Goal: Task Accomplishment & Management: Manage account settings

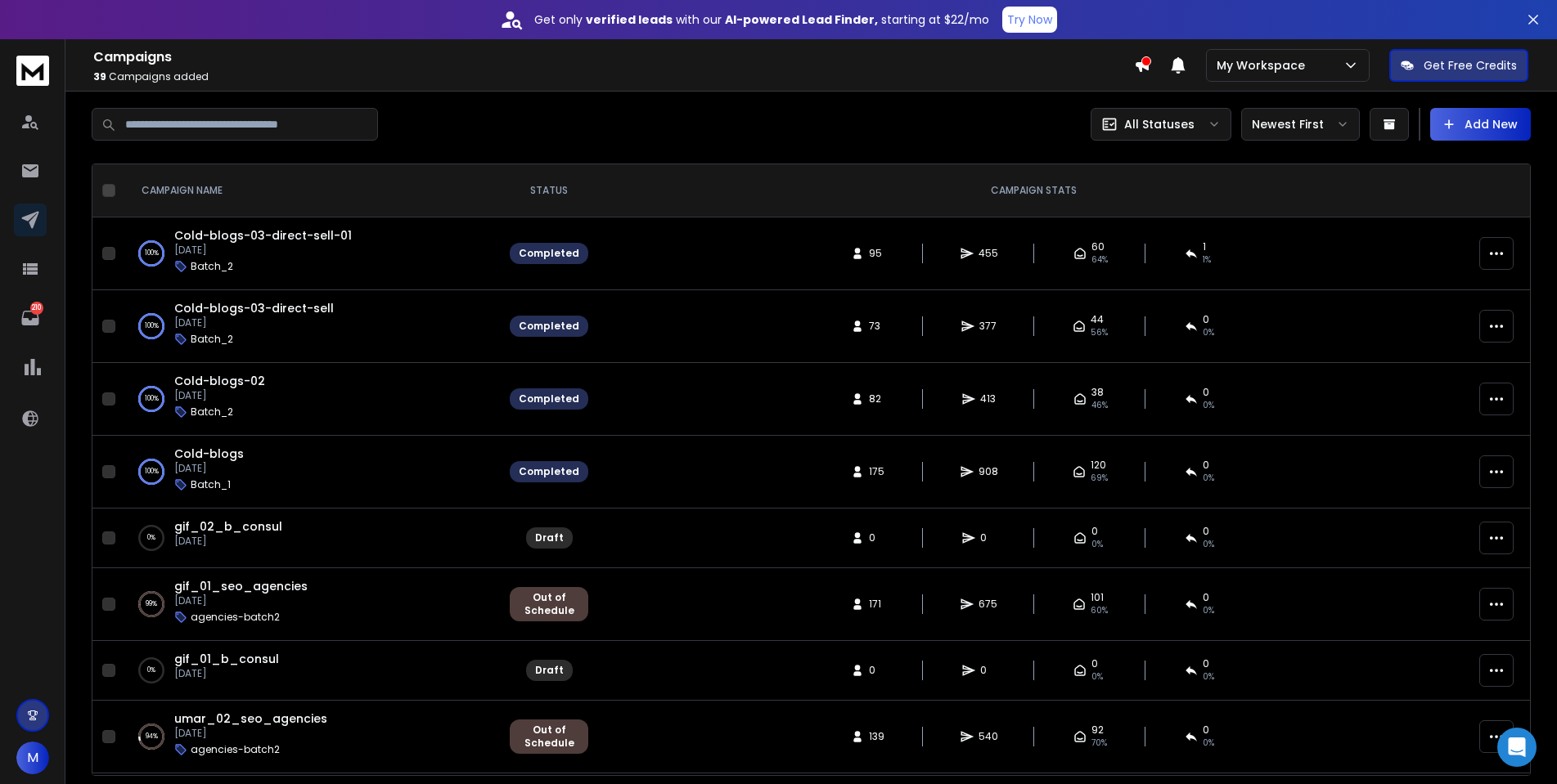
drag, startPoint x: 705, startPoint y: 242, endPoint x: 338, endPoint y: 238, distance: 367.0
click at [616, 221] on td "95 455 60 64 % 1 1 %" at bounding box center [1033, 254] width 871 height 73
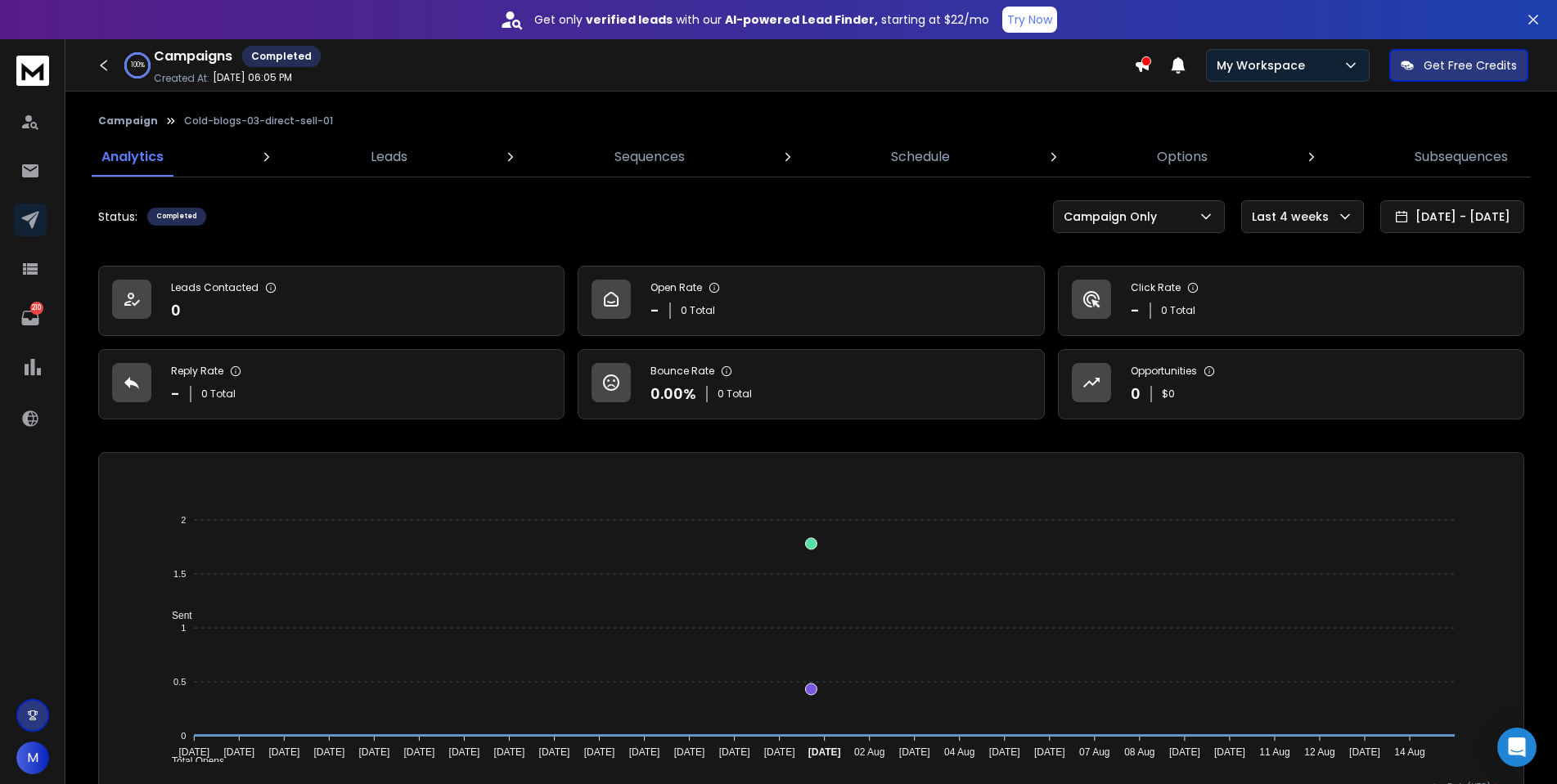
click at [1259, 66] on p "My Workspace" at bounding box center [1264, 66] width 95 height 16
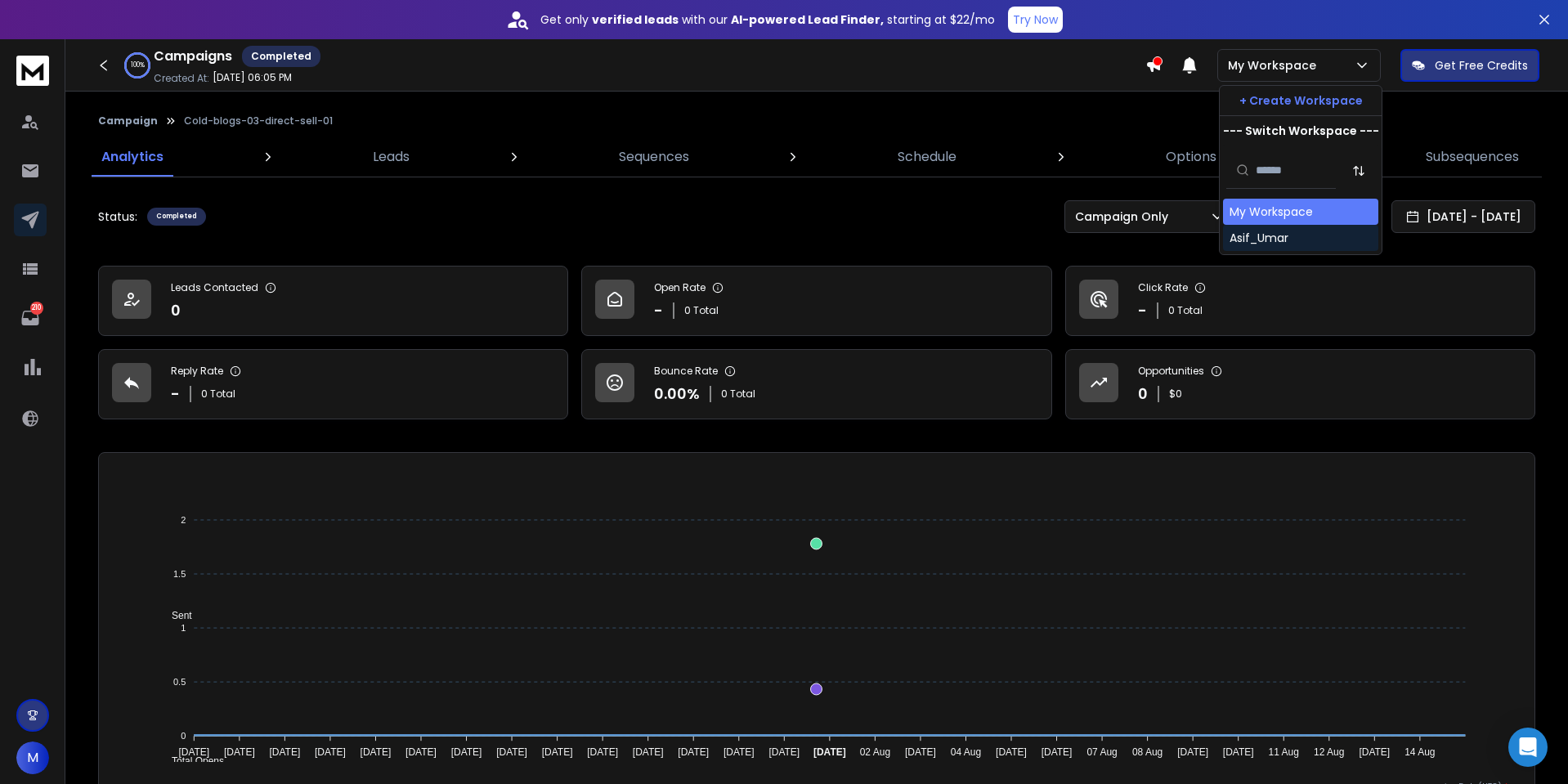
click at [1274, 228] on div "Asif_Umar" at bounding box center [1301, 238] width 155 height 26
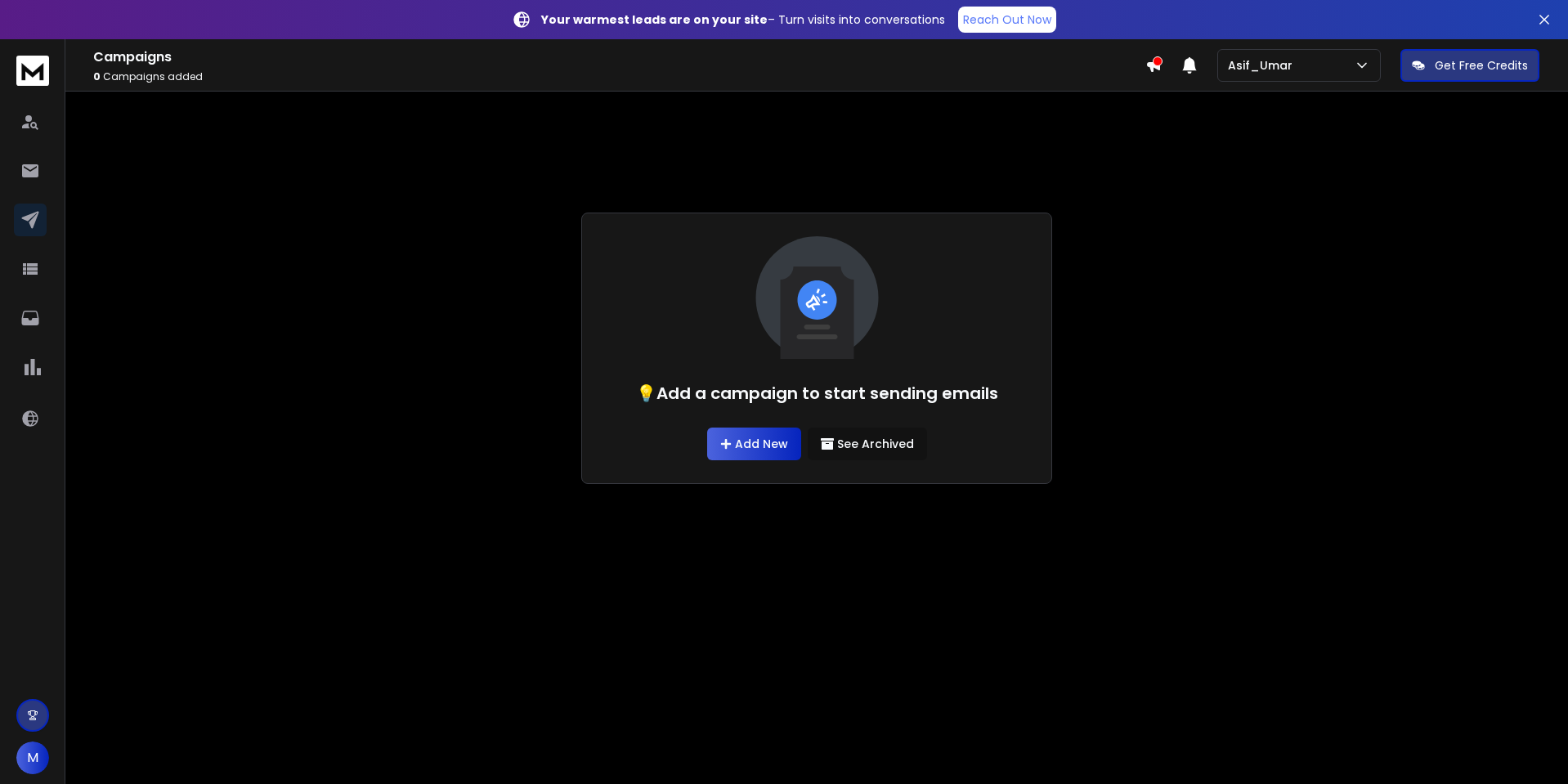
click at [765, 452] on link "Add New" at bounding box center [754, 444] width 94 height 33
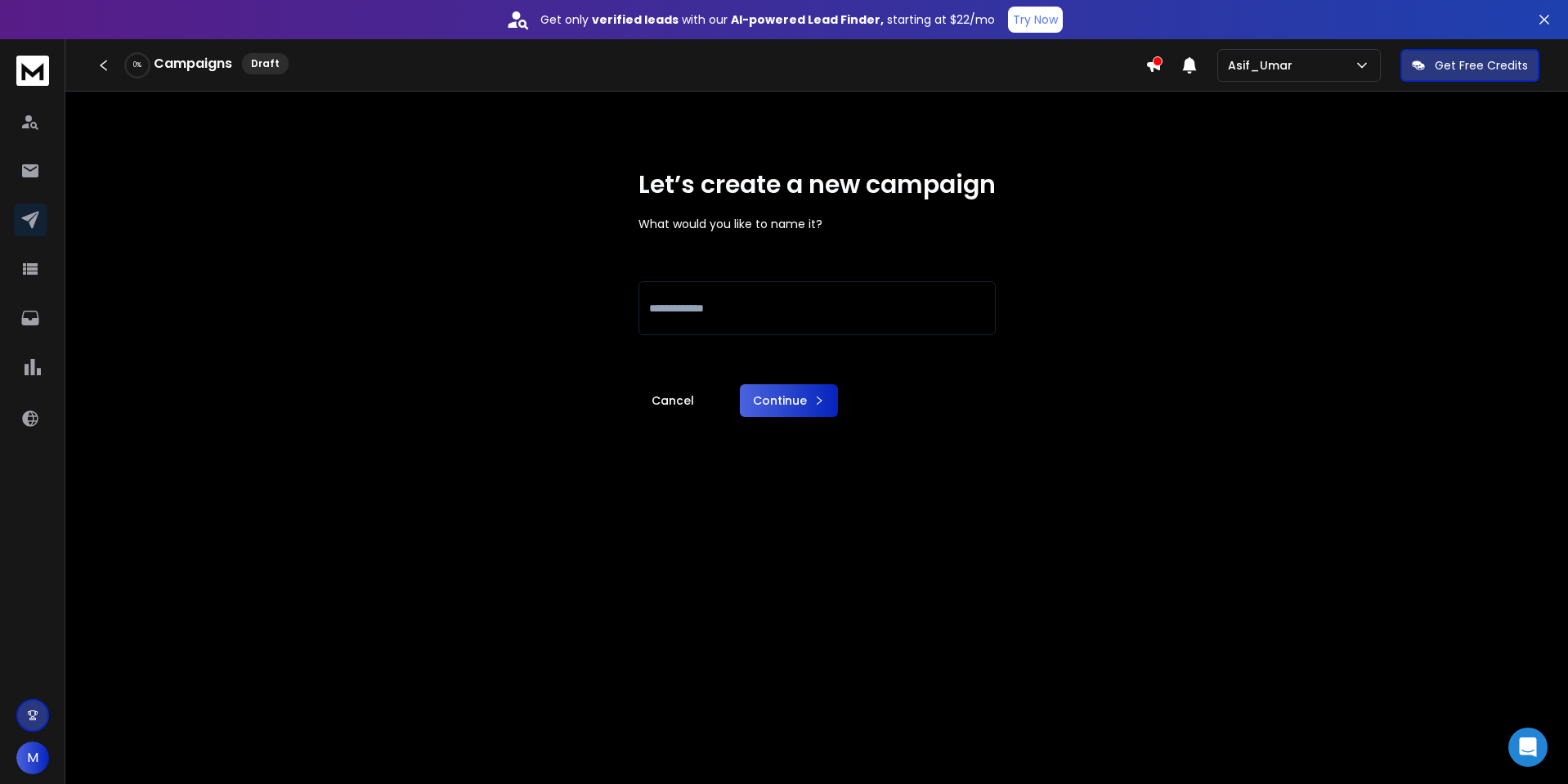
click at [695, 403] on link "Cancel" at bounding box center [673, 401] width 69 height 33
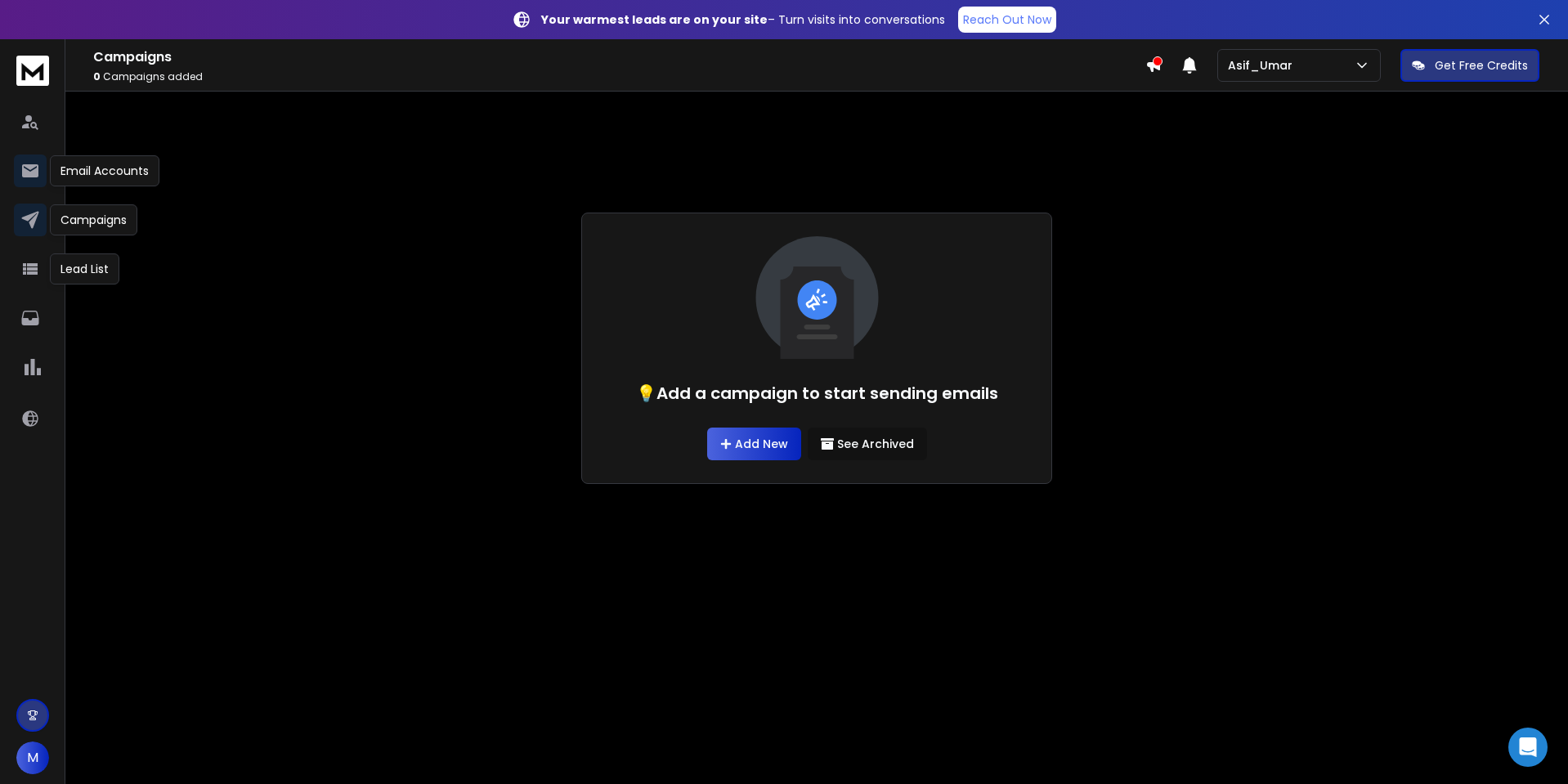
click at [35, 158] on link at bounding box center [30, 171] width 33 height 33
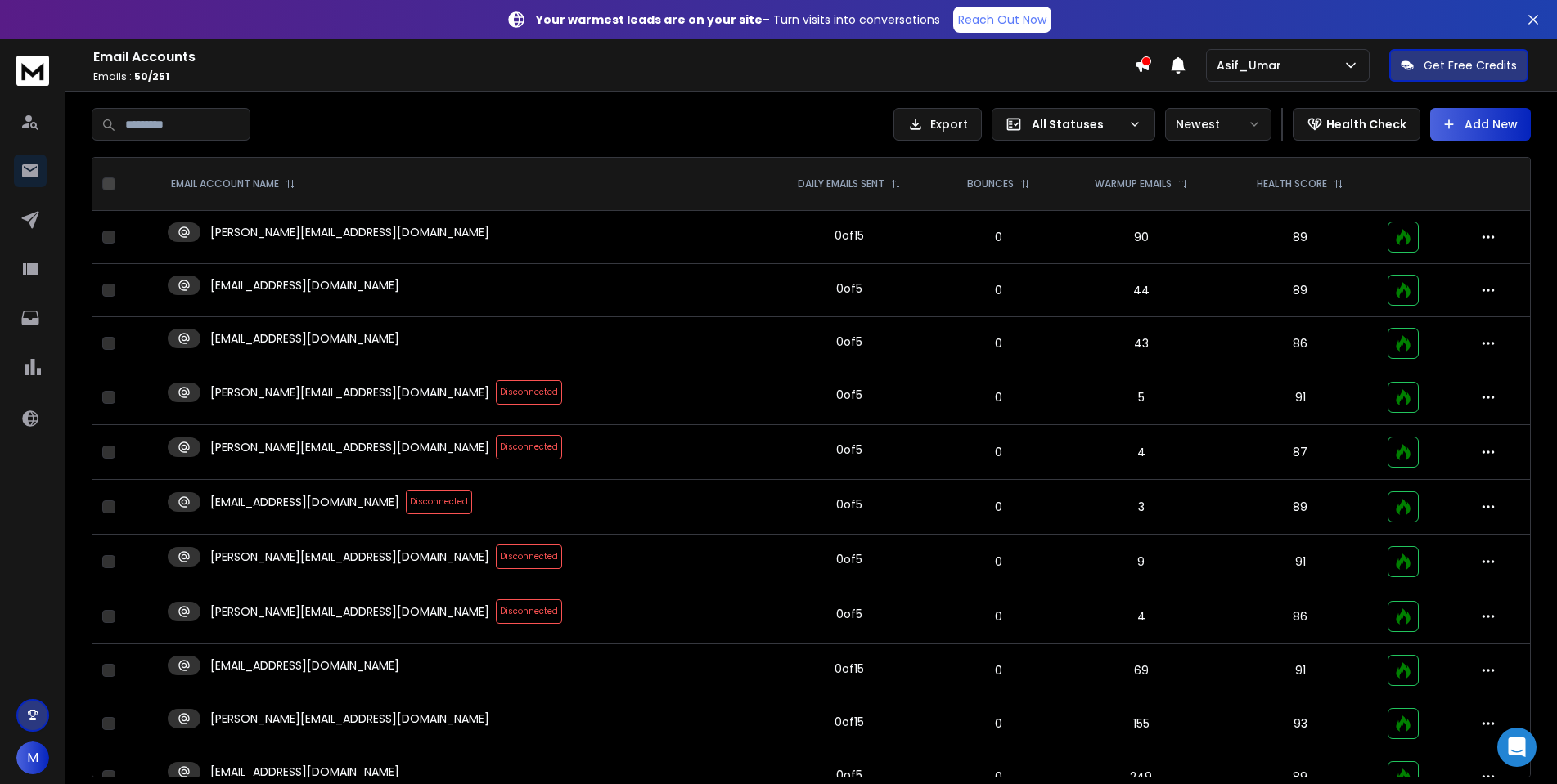
click at [1449, 128] on icon at bounding box center [1448, 124] width 12 height 12
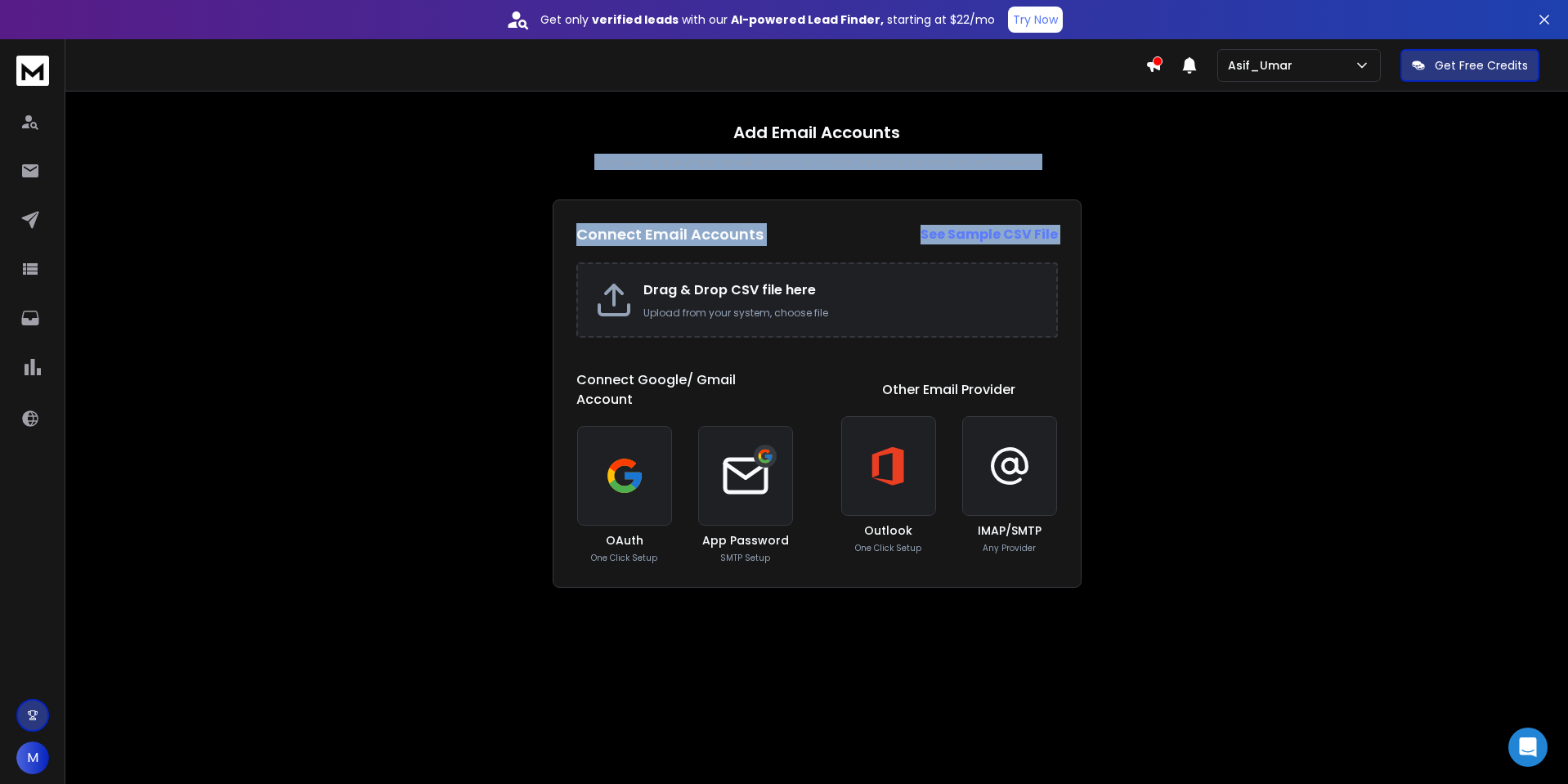
drag, startPoint x: 540, startPoint y: 112, endPoint x: 689, endPoint y: 329, distance: 263.2
click at [626, 310] on div "Add Email Accounts Connect or purchase email accounts to start sending campaign…" at bounding box center [784, 330] width 1568 height 581
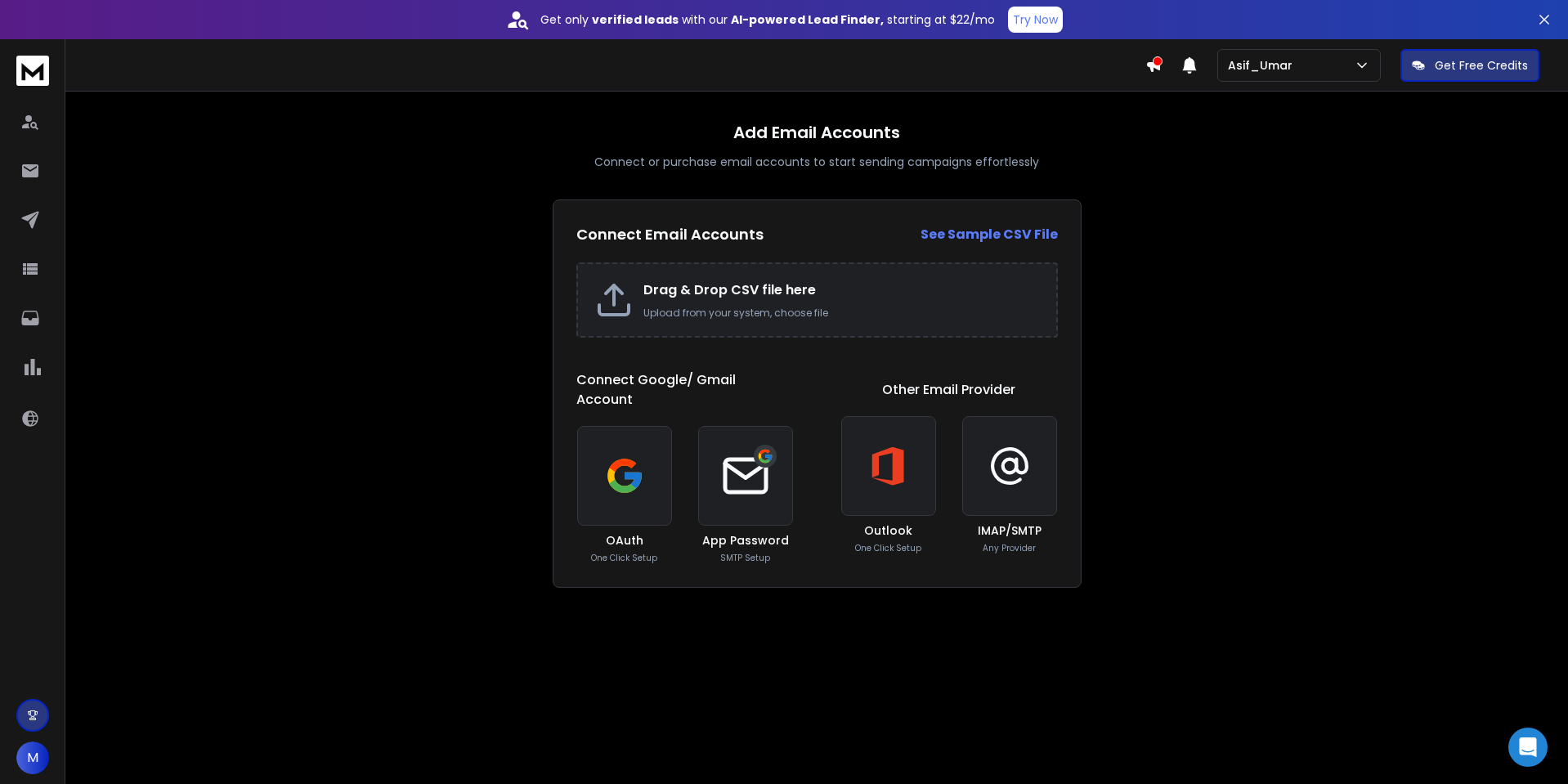
click at [1217, 376] on div "Add Email Accounts Connect or purchase email accounts to start sending campaign…" at bounding box center [817, 370] width 1503 height 500
click at [673, 297] on h2 "Drag & Drop CSV file here" at bounding box center [842, 290] width 397 height 19
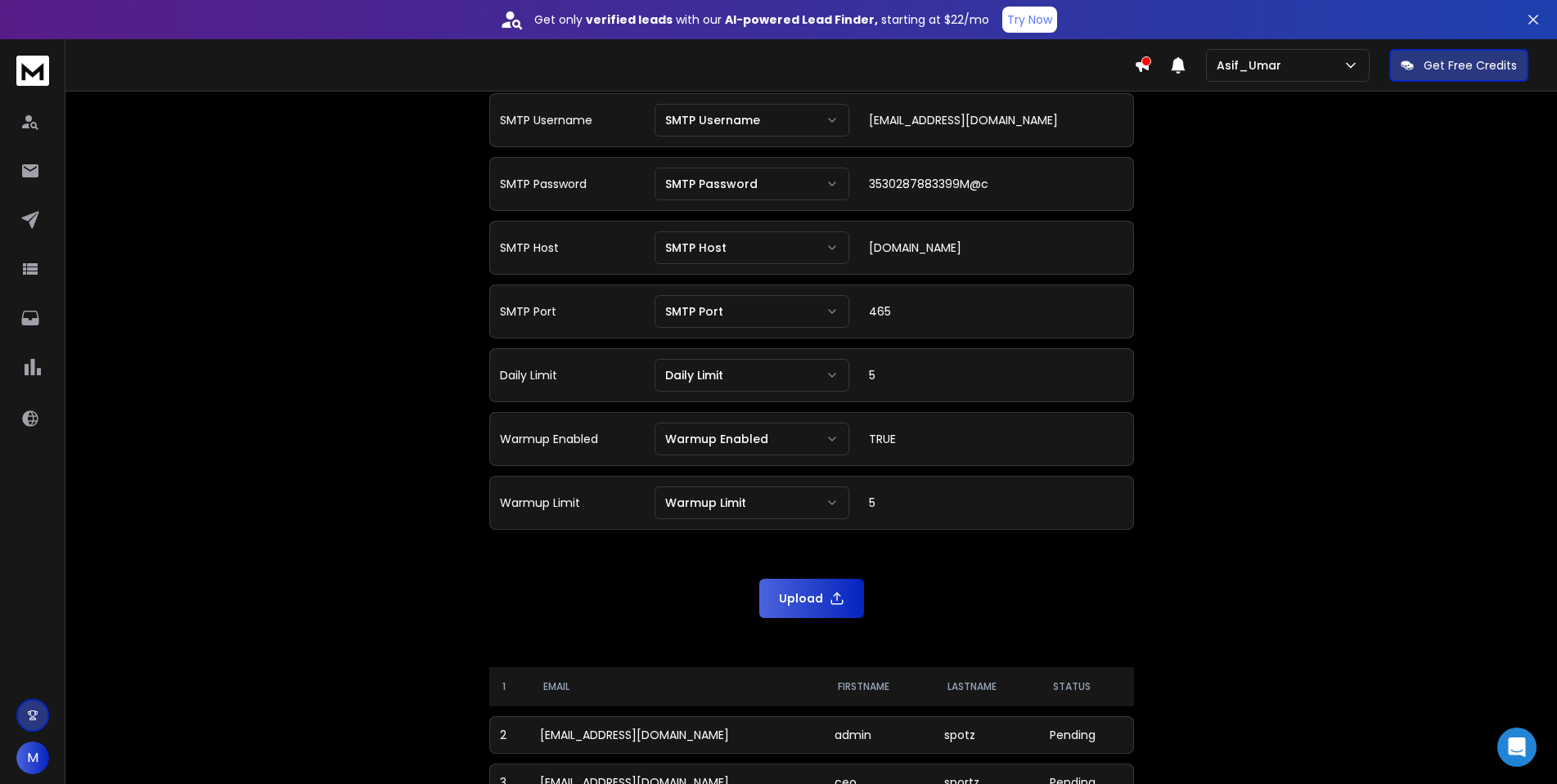
scroll to position [869, 0]
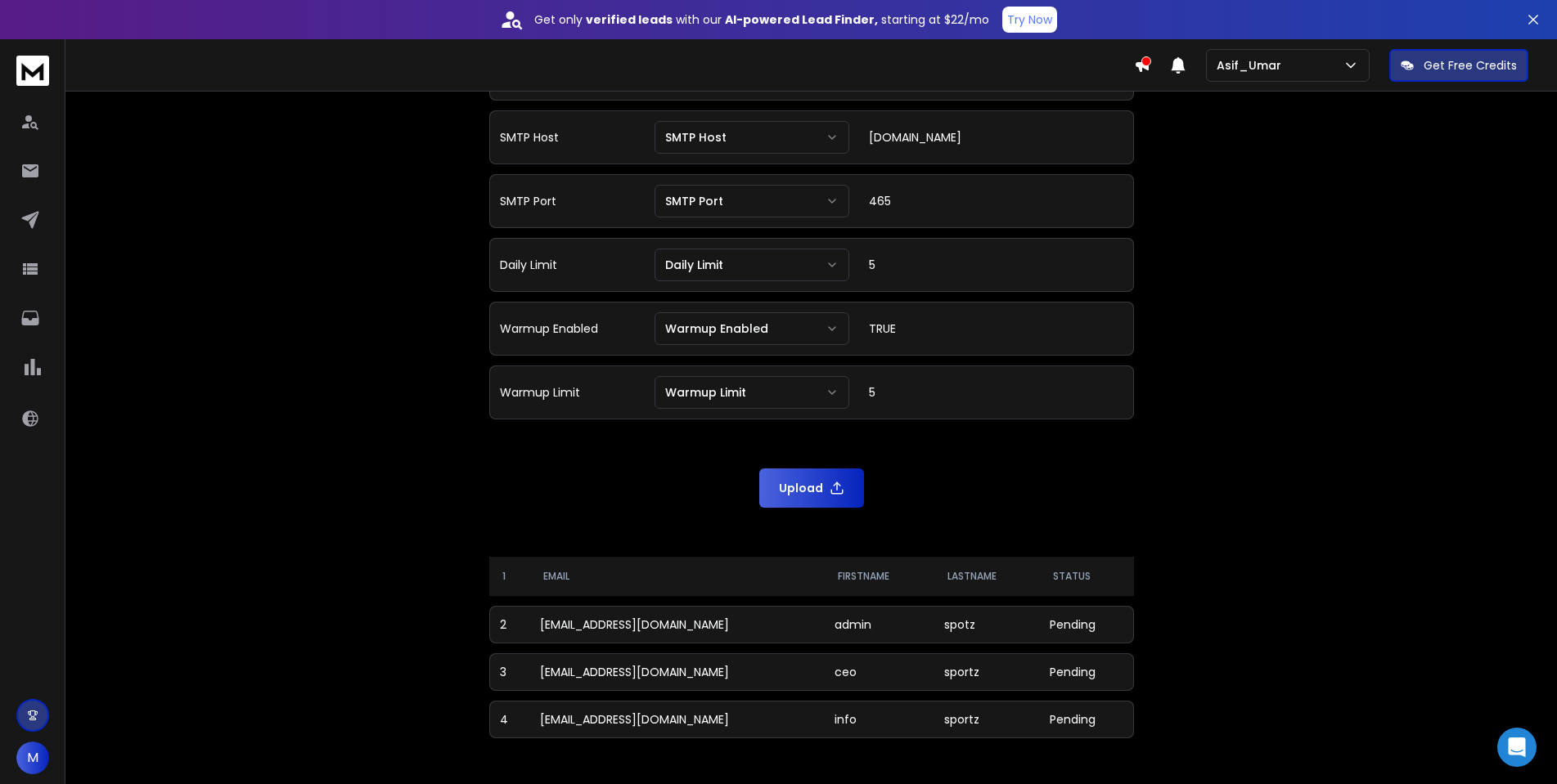
click at [784, 491] on p "Upload" at bounding box center [801, 488] width 44 height 16
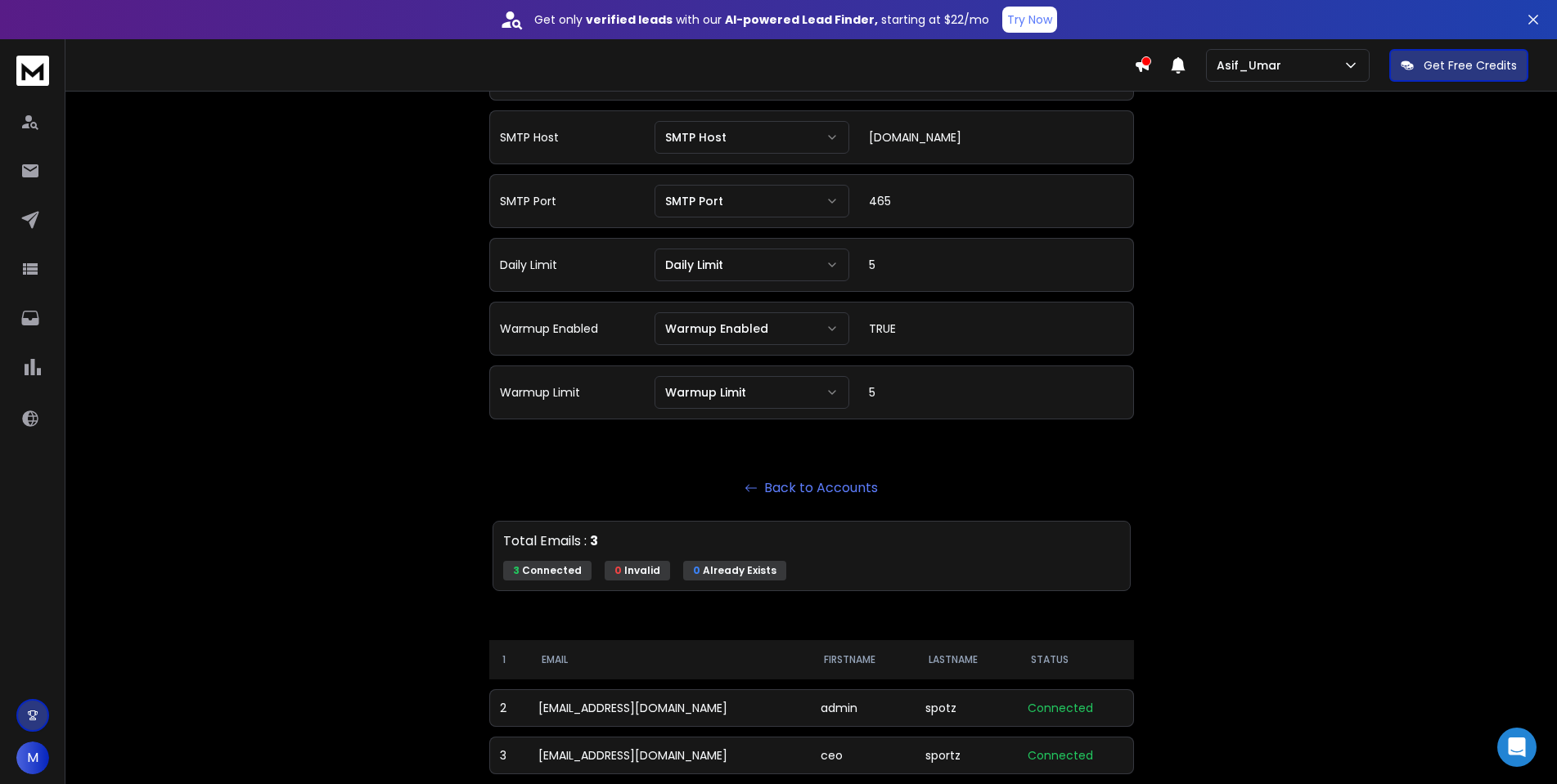
scroll to position [952, 0]
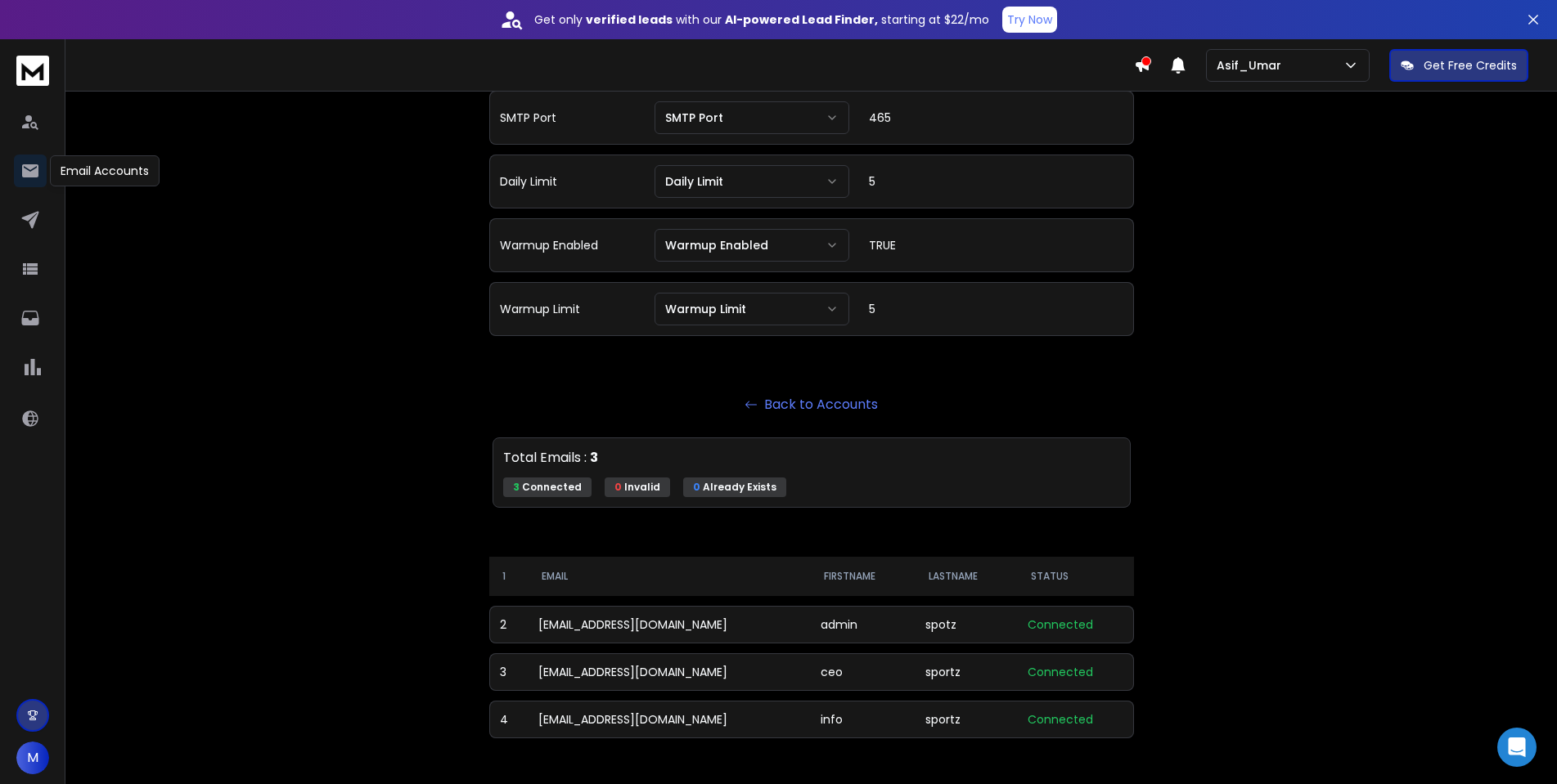
click at [35, 183] on link at bounding box center [30, 171] width 33 height 33
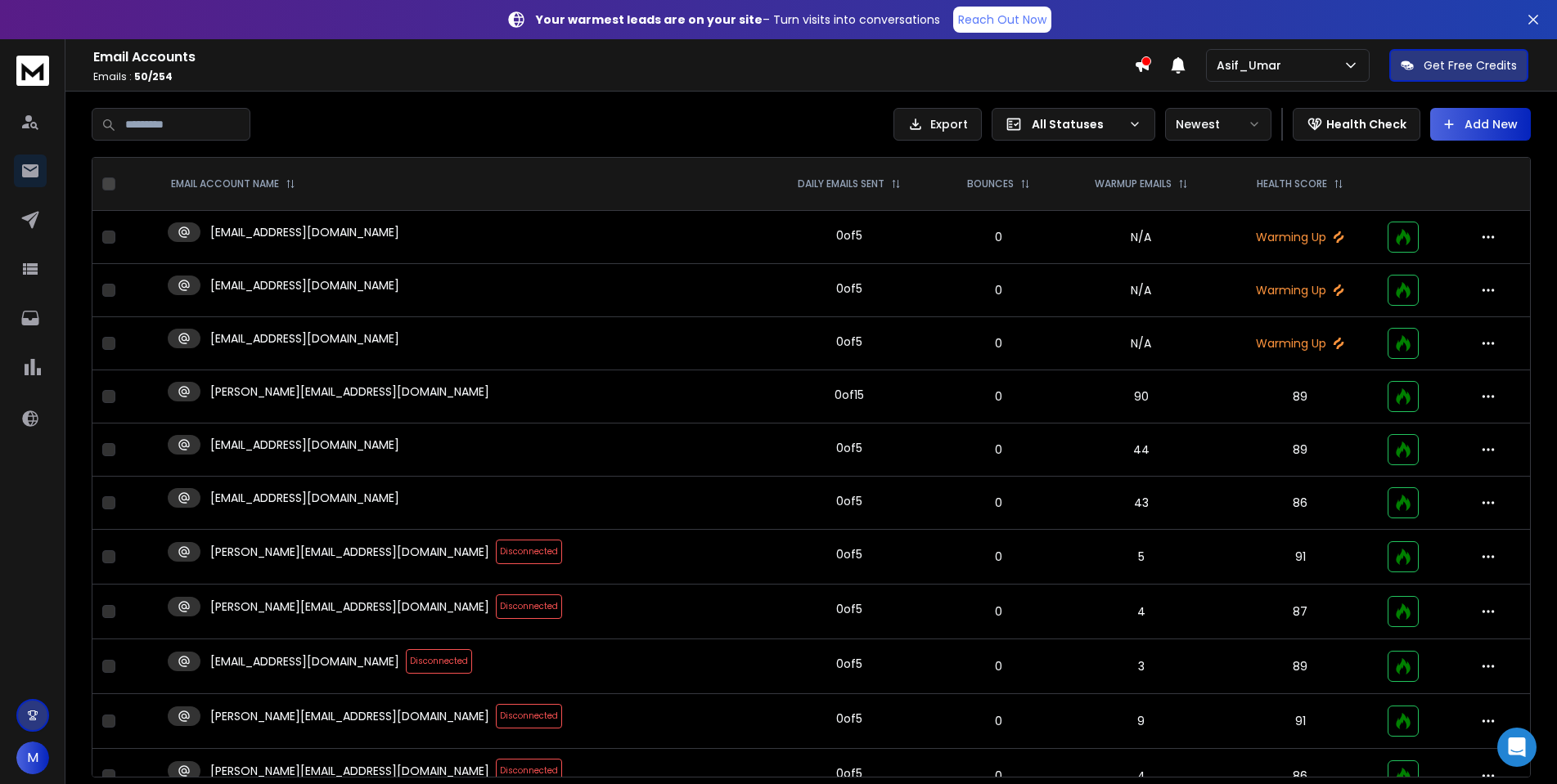
click at [113, 238] on button "button" at bounding box center [109, 237] width 13 height 13
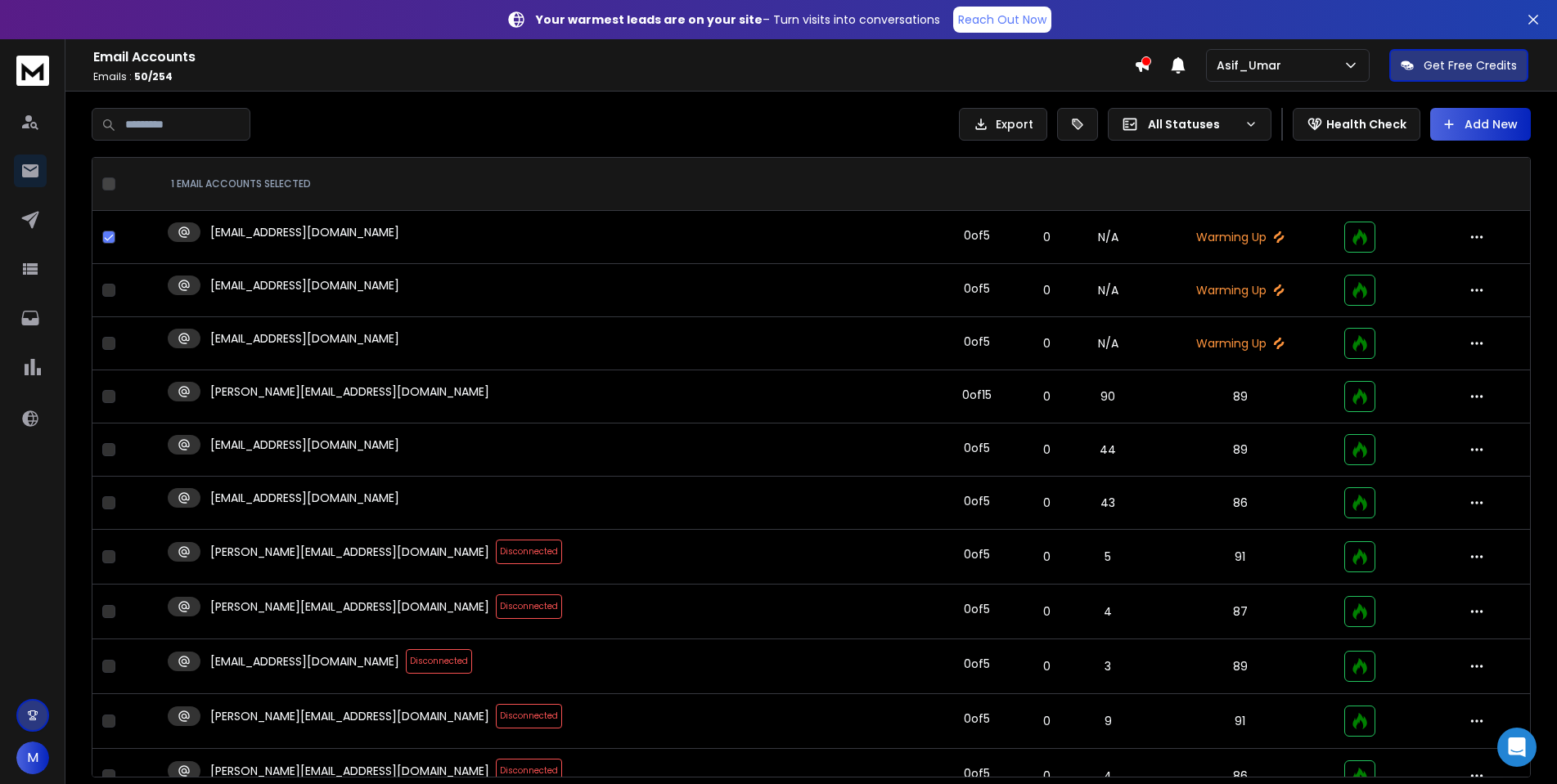
drag, startPoint x: 108, startPoint y: 287, endPoint x: 118, endPoint y: 315, distance: 29.7
click at [108, 288] on button "button" at bounding box center [109, 290] width 13 height 13
click at [101, 347] on td at bounding box center [125, 344] width 66 height 53
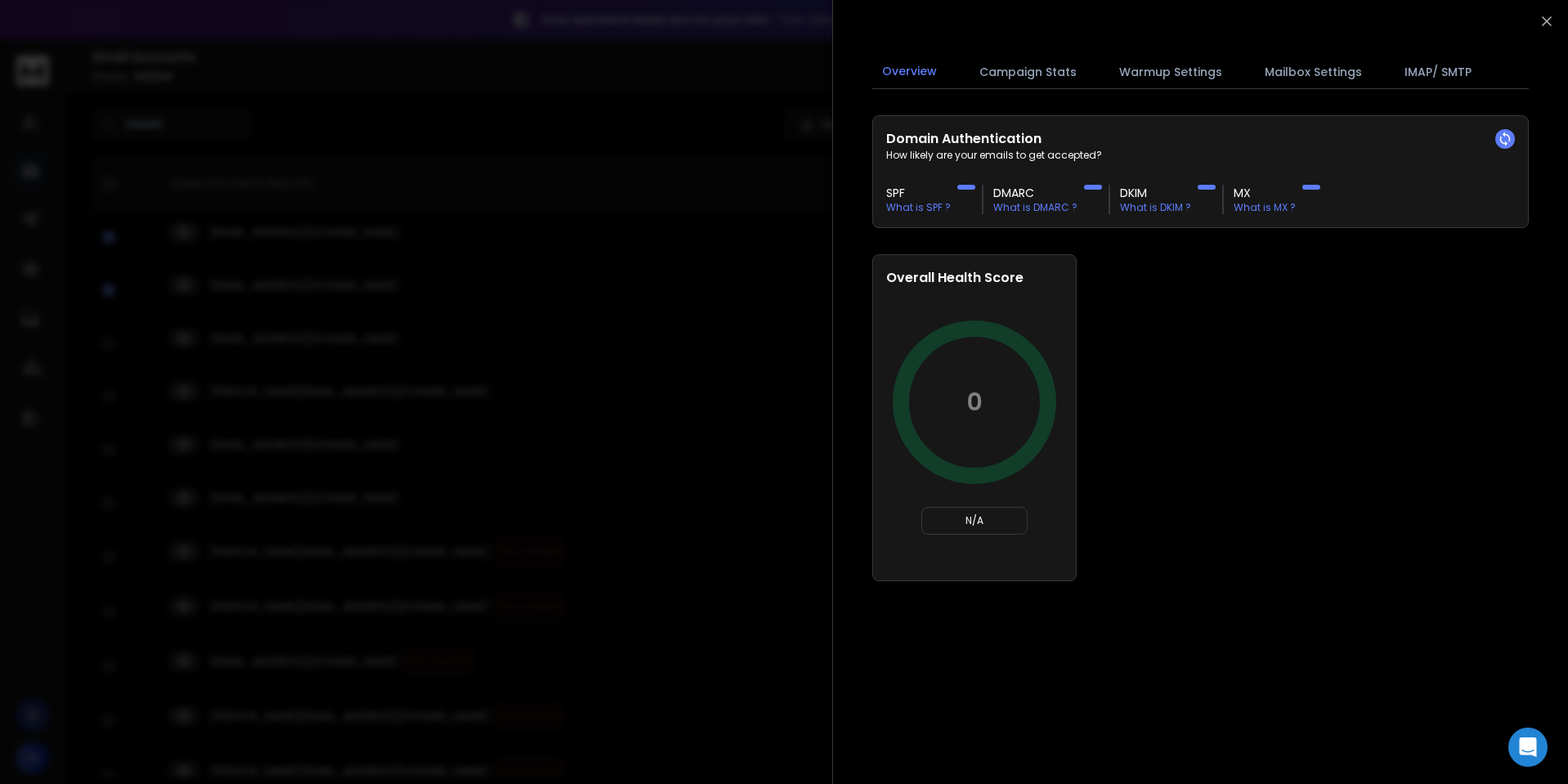
drag, startPoint x: 667, startPoint y: 351, endPoint x: 477, endPoint y: 502, distance: 242.7
click at [667, 354] on div at bounding box center [784, 392] width 1568 height 784
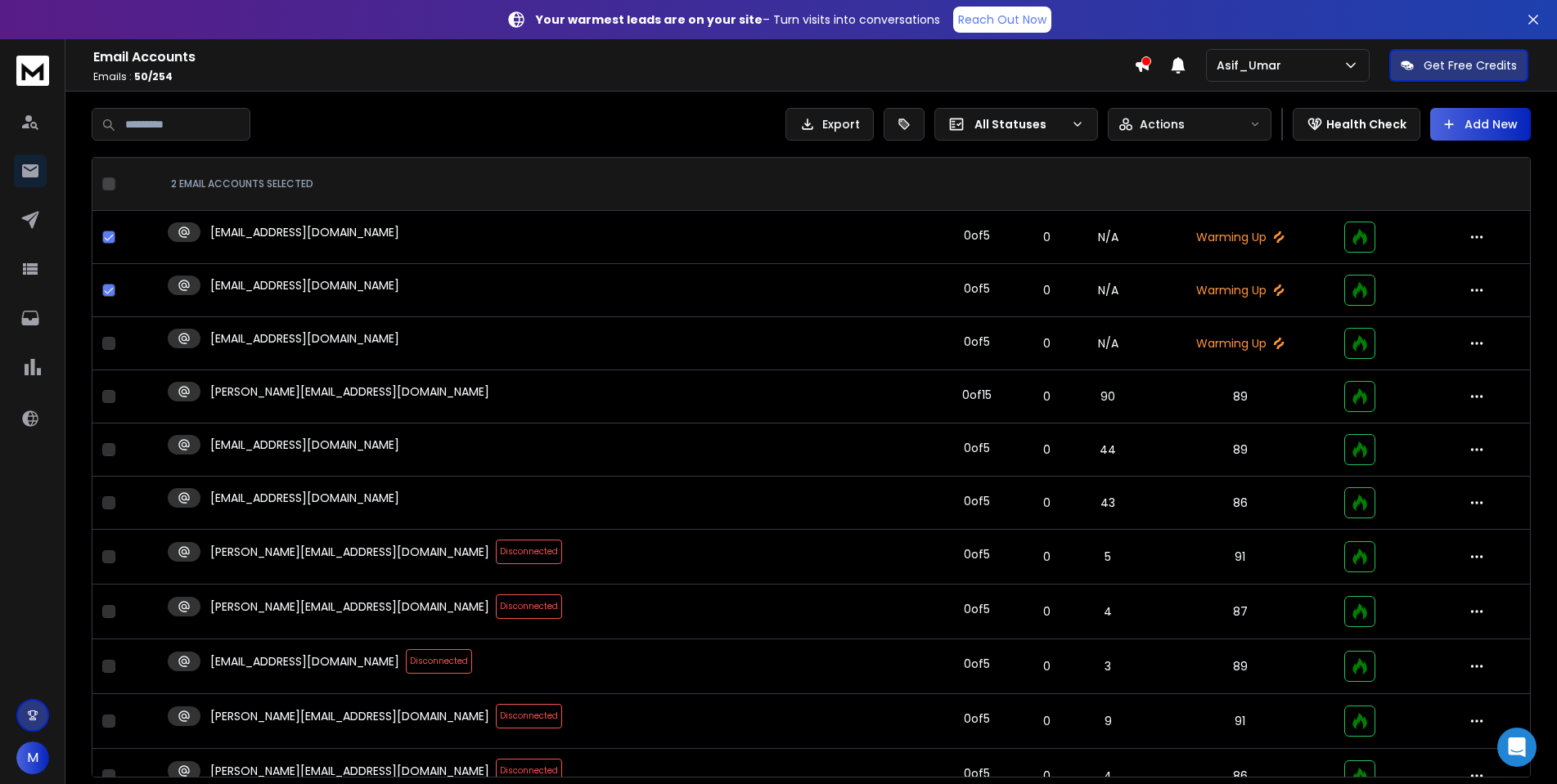
drag, startPoint x: 108, startPoint y: 339, endPoint x: 529, endPoint y: 462, distance: 438.6
click at [109, 339] on button "button" at bounding box center [109, 344] width 13 height 13
click at [1154, 140] on button "Actions" at bounding box center [1189, 124] width 164 height 33
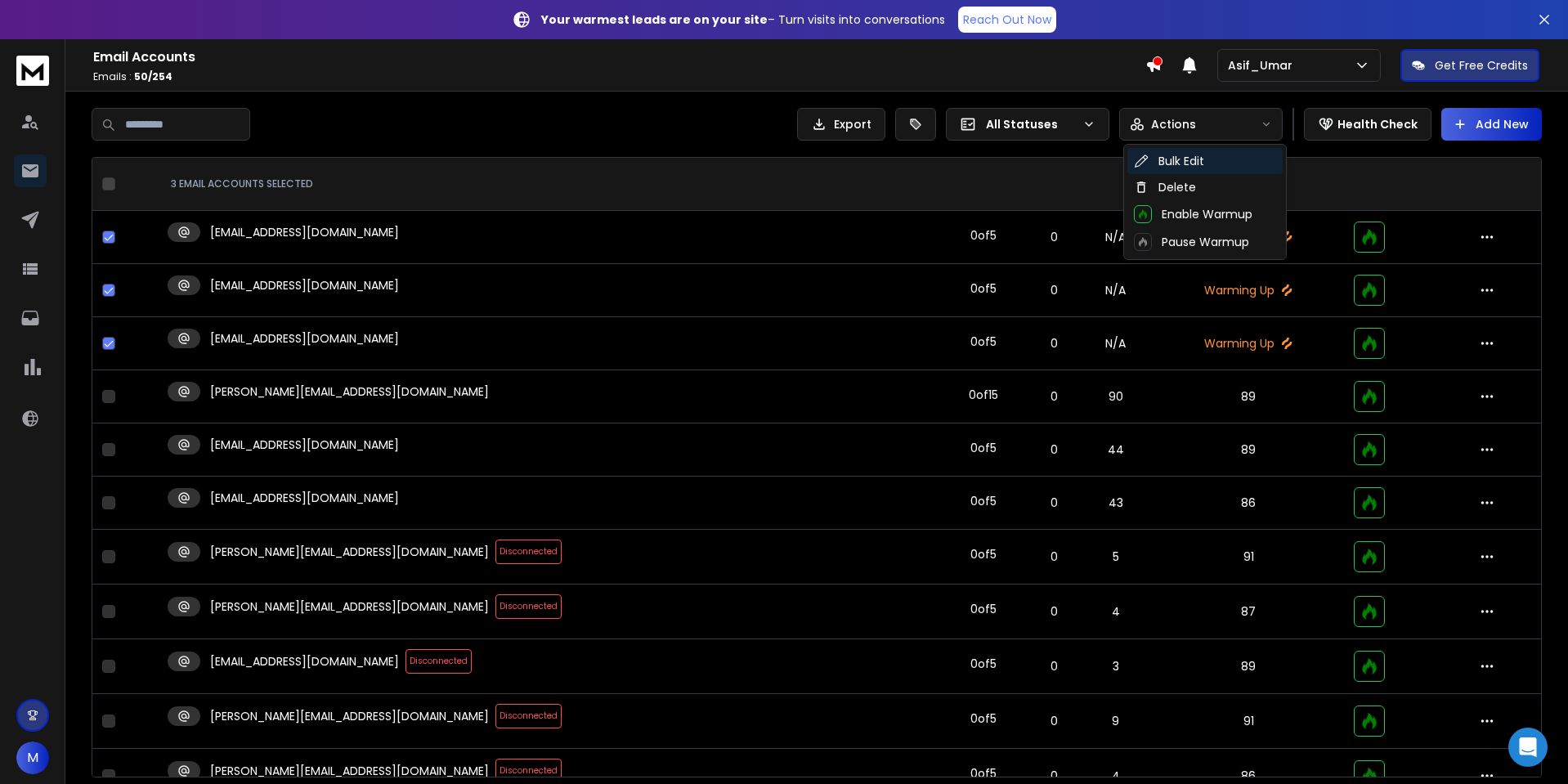
click at [1156, 153] on div "Bulk Edit" at bounding box center [1169, 161] width 70 height 16
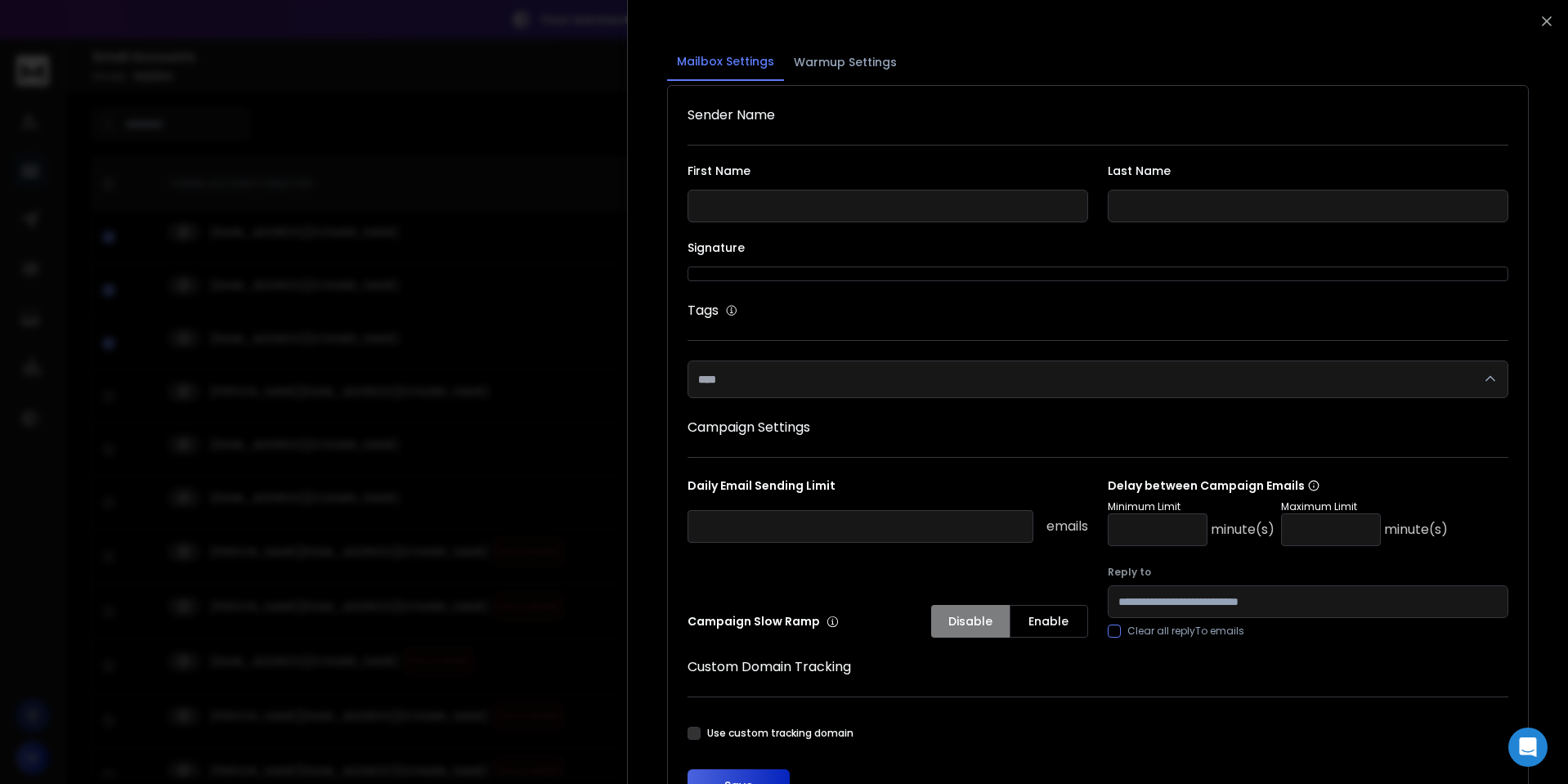
click at [851, 66] on button "Warmup Settings" at bounding box center [845, 61] width 122 height 36
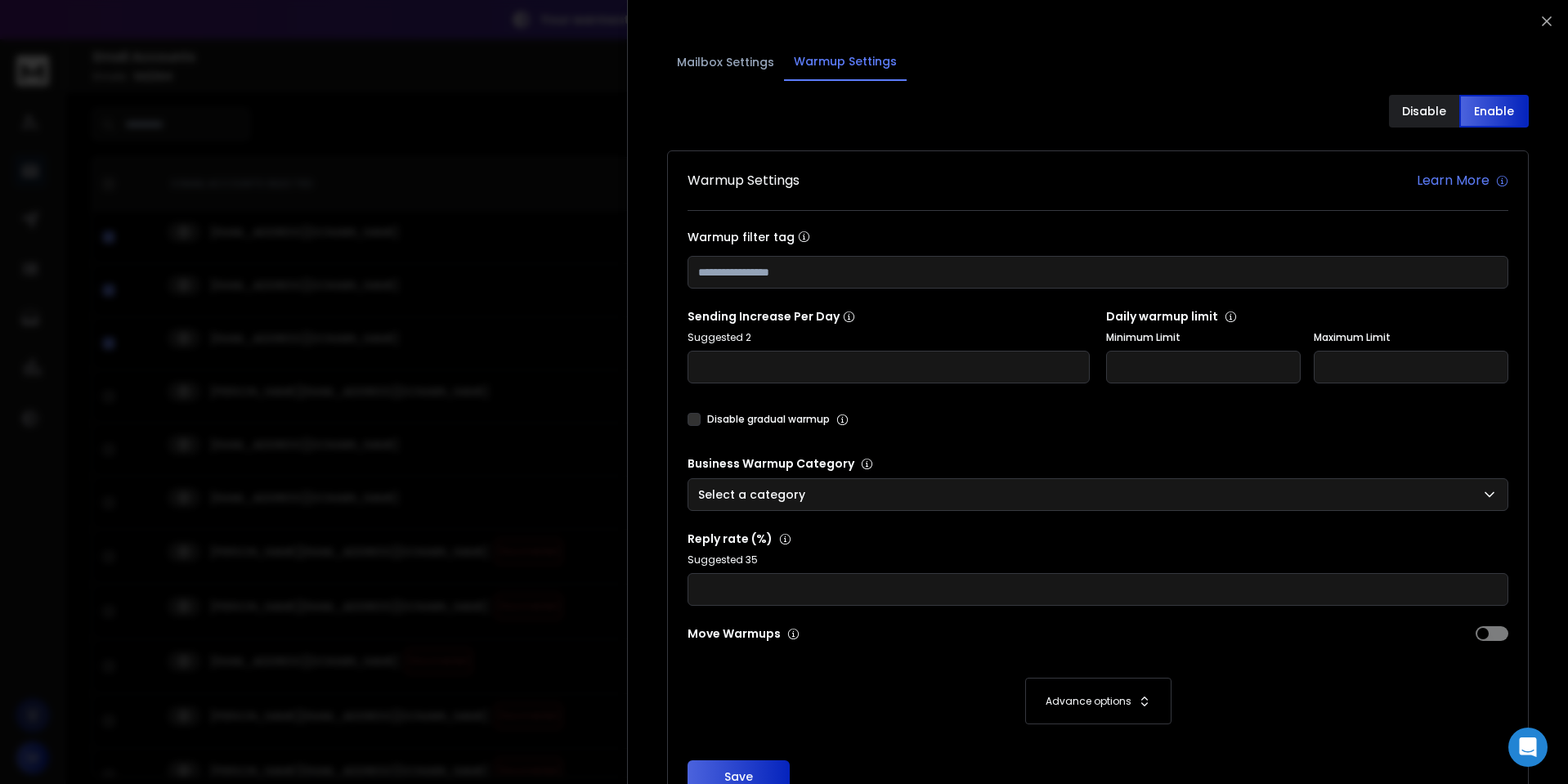
click at [1147, 360] on input "number" at bounding box center [1203, 367] width 195 height 33
type input "*"
click at [1360, 360] on input "number" at bounding box center [1411, 367] width 195 height 33
type input "**"
click at [877, 385] on form "Warmup Settings Learn More Warmup filter tag Sending Increase Per Day Suggested…" at bounding box center [1098, 482] width 821 height 622
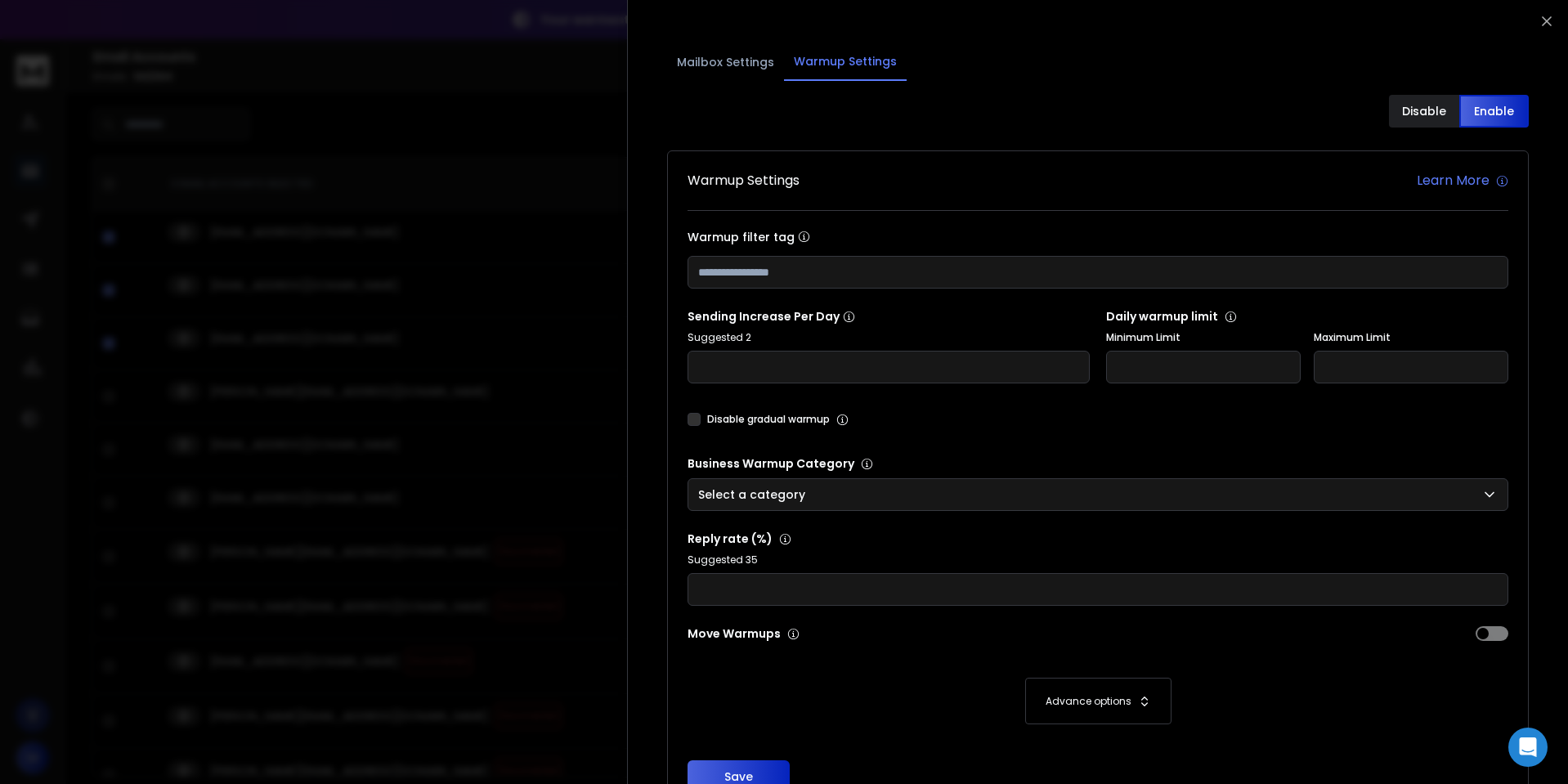
click at [865, 368] on input "number" at bounding box center [889, 367] width 402 height 33
type input "*"
click at [787, 591] on input "number" at bounding box center [1098, 589] width 821 height 33
type input "***"
drag, startPoint x: 1063, startPoint y: 703, endPoint x: 1099, endPoint y: 695, distance: 36.9
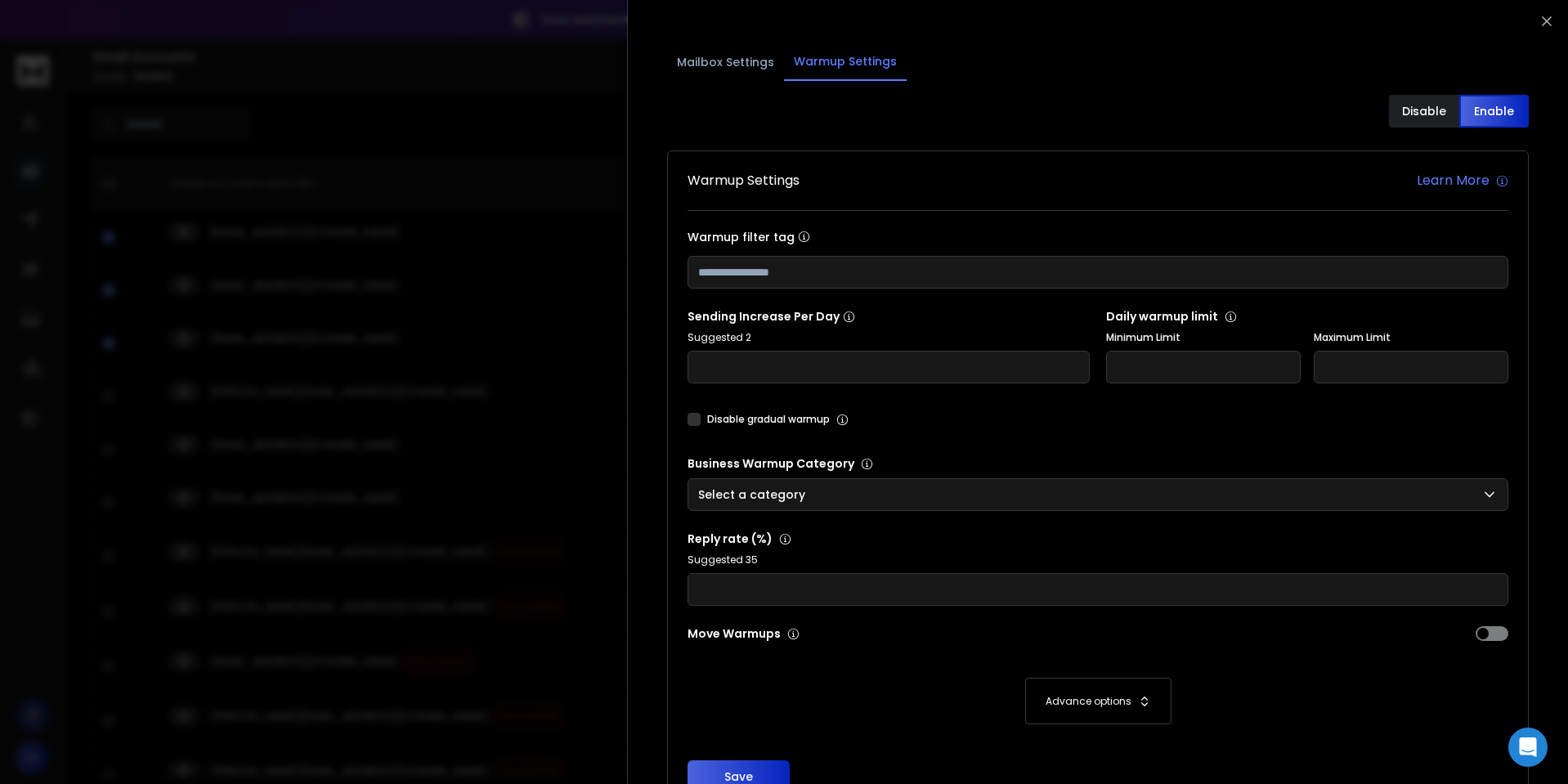
click at [1066, 701] on p "Advance options" at bounding box center [1088, 702] width 86 height 13
click at [1476, 632] on button "button" at bounding box center [1492, 633] width 33 height 15
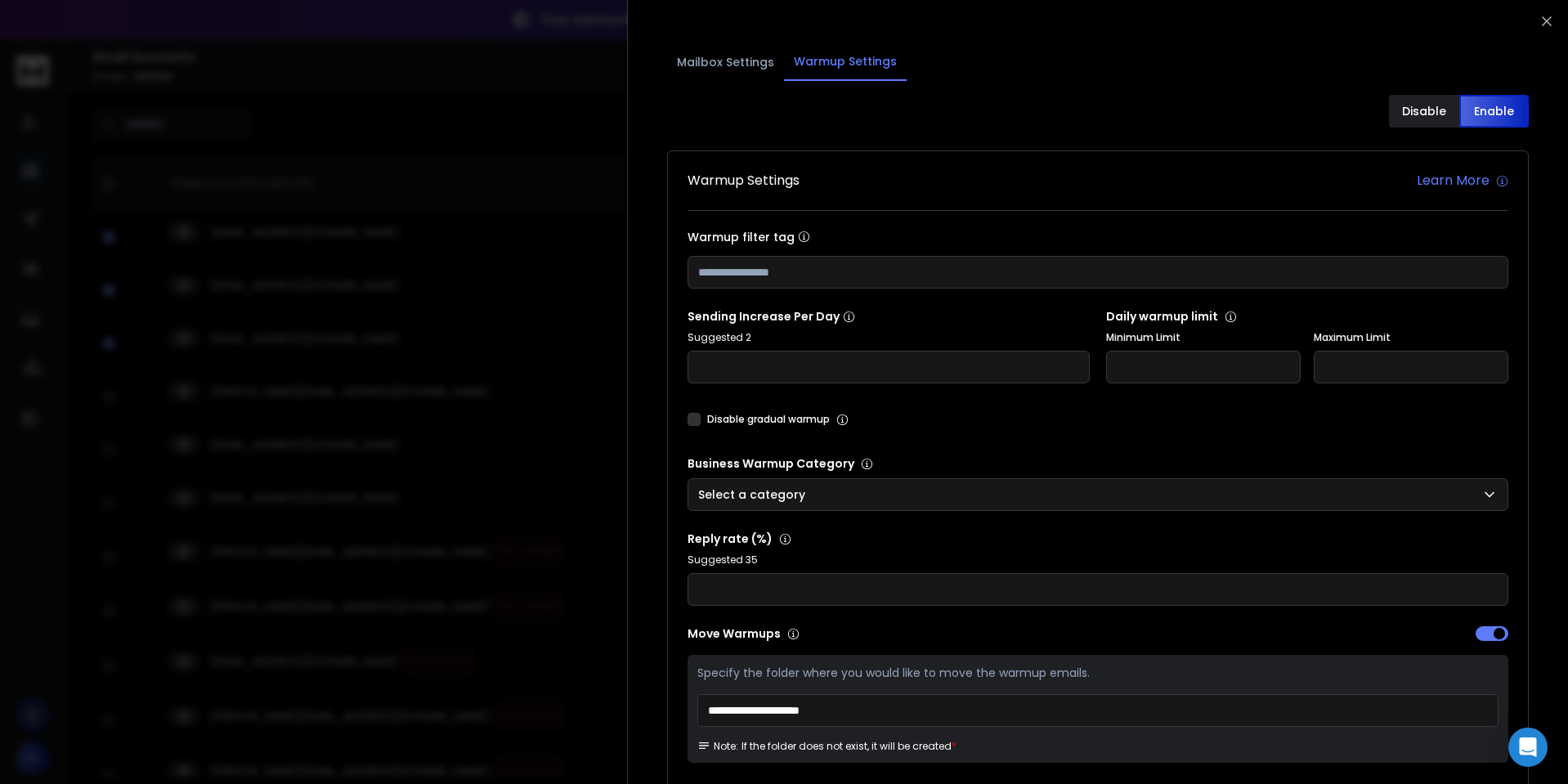
scroll to position [491, 0]
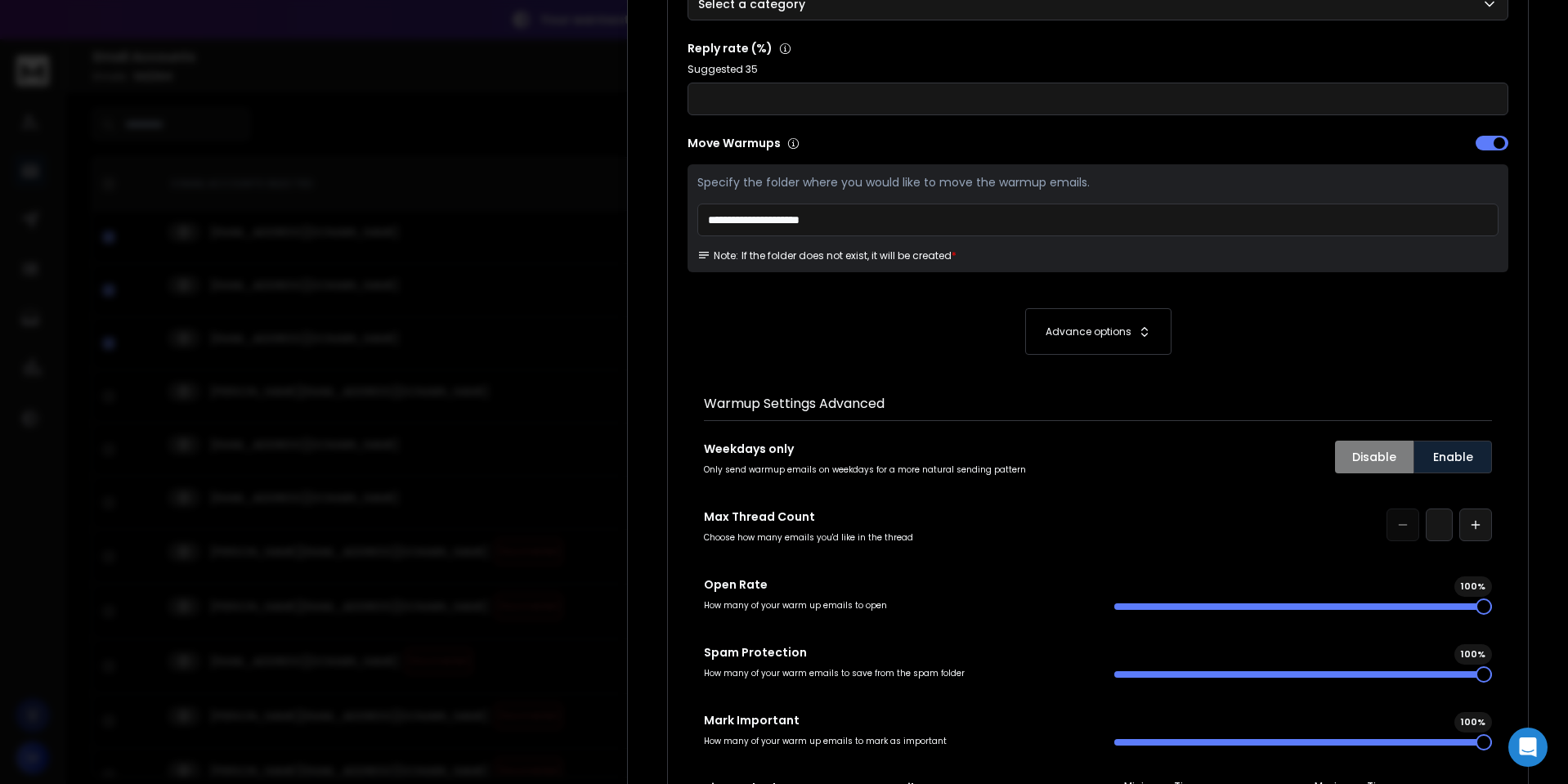
click at [1451, 463] on button "Enable" at bounding box center [1453, 457] width 79 height 33
click at [1478, 515] on button "button" at bounding box center [1476, 525] width 33 height 33
click at [1478, 518] on icon "button" at bounding box center [1476, 524] width 13 height 13
type input "*"
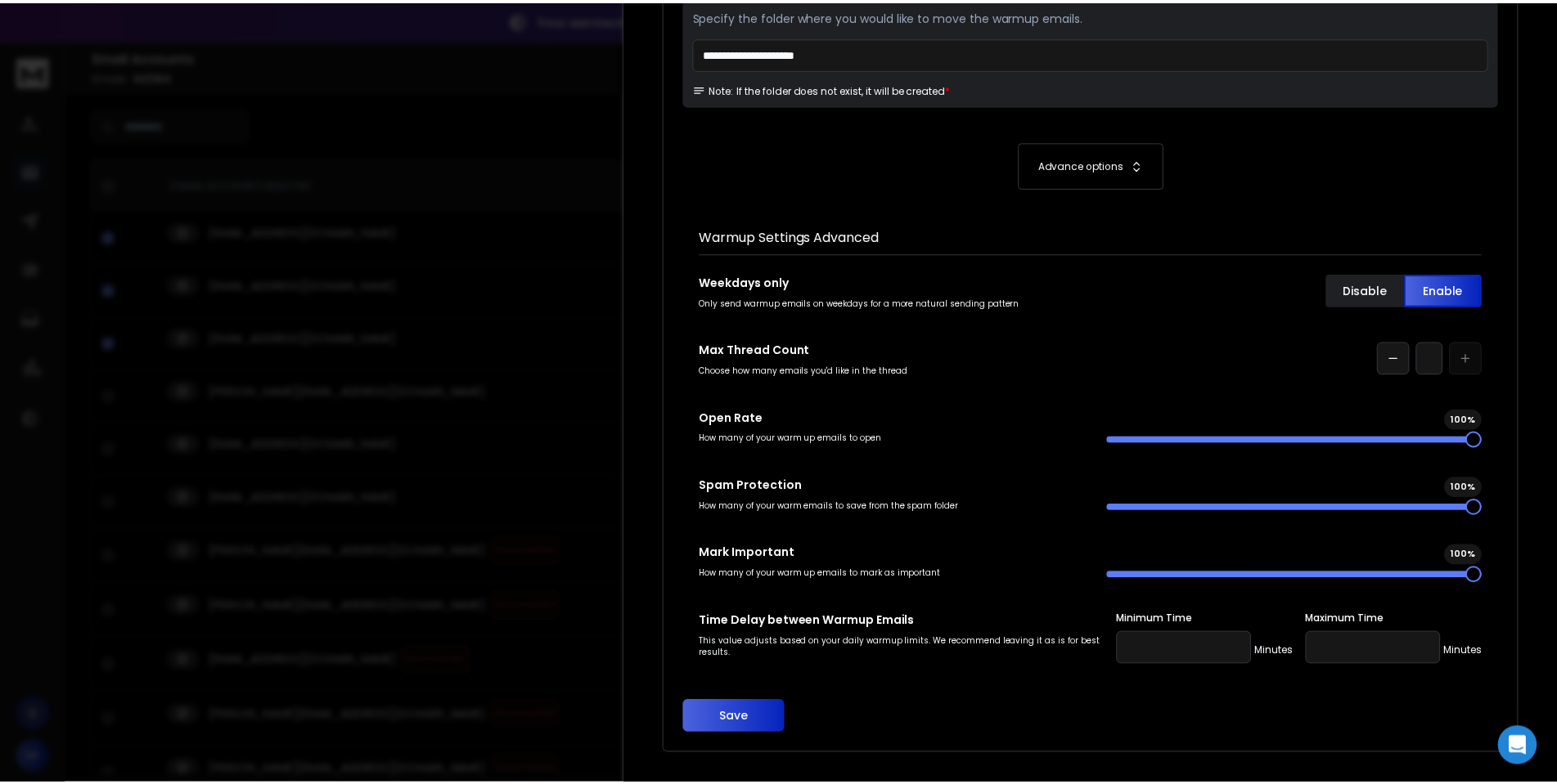
scroll to position [673, 0]
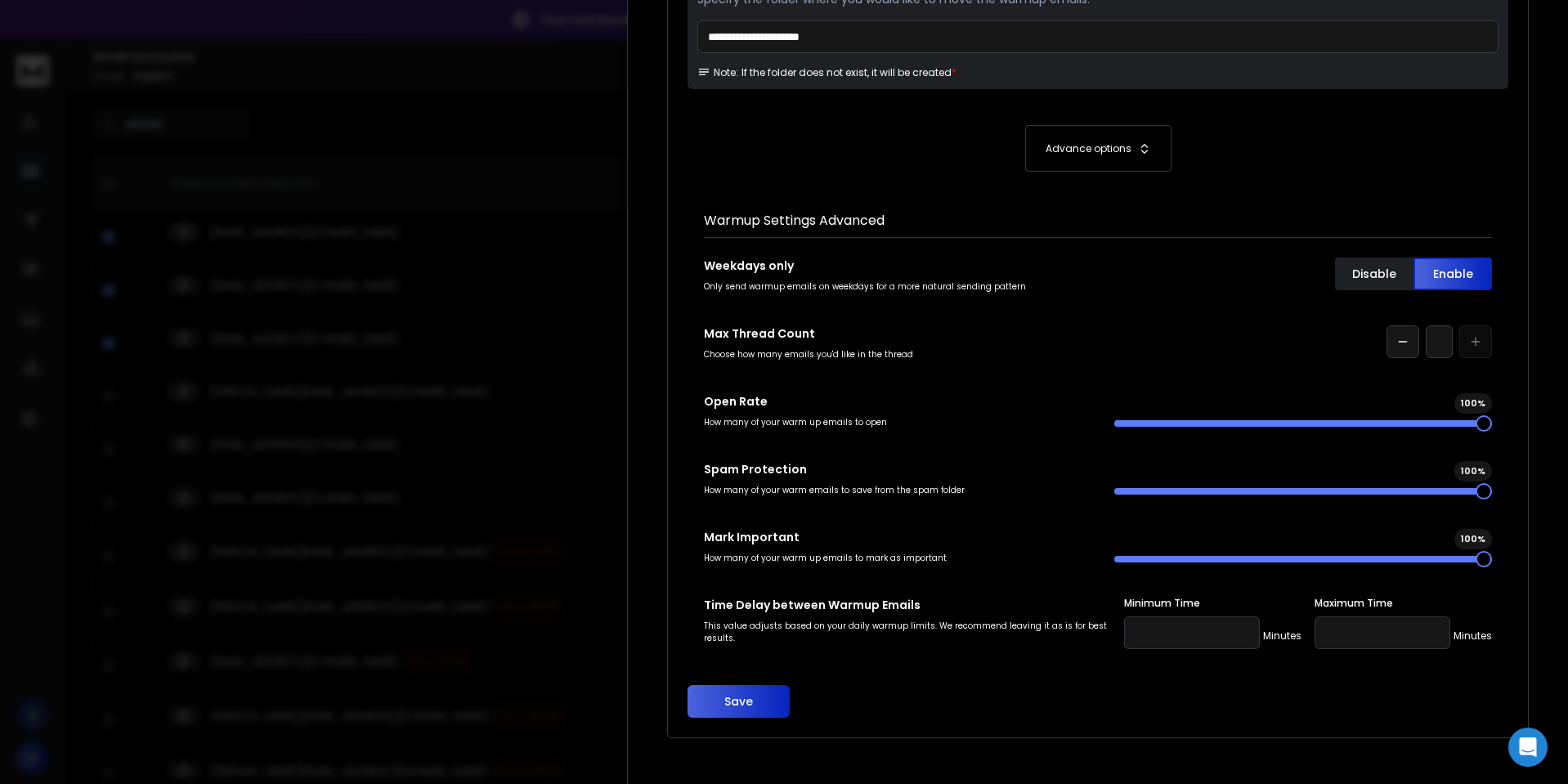
click at [729, 722] on div "**********" at bounding box center [1097, 107] width 862 height 1262
click at [730, 711] on button "Save" at bounding box center [739, 702] width 102 height 33
